Goal: Task Accomplishment & Management: Manage account settings

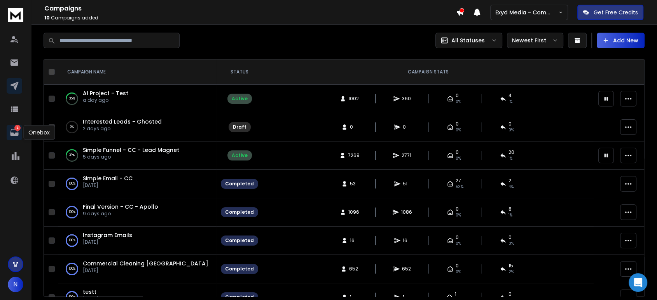
click at [16, 130] on p "2" at bounding box center [17, 128] width 6 height 6
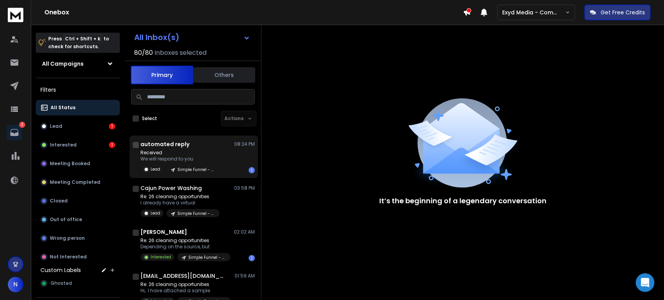
click at [220, 160] on div "Received We will respond to you Lead Simple Funnel - CC - Lead Magnet 1" at bounding box center [197, 162] width 114 height 24
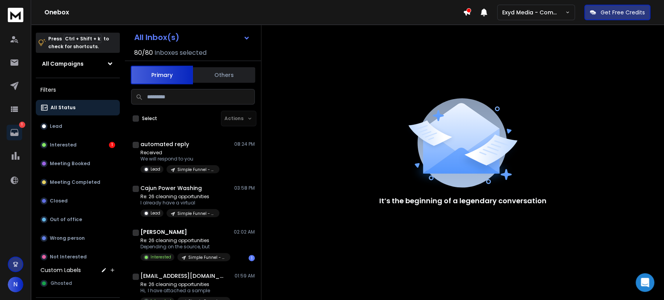
click at [300, 40] on div "It’s the beginning of a legendary conversation" at bounding box center [462, 152] width 402 height 255
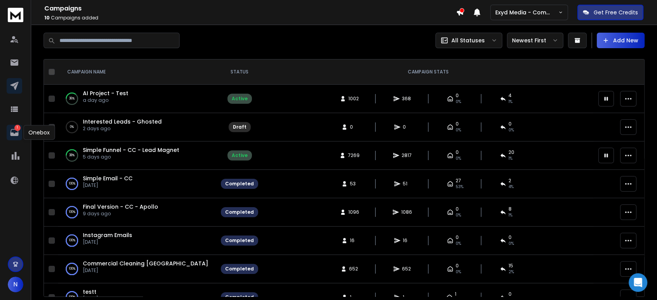
click at [17, 127] on p "1" at bounding box center [17, 128] width 6 height 6
